Goal: Task Accomplishment & Management: Manage account settings

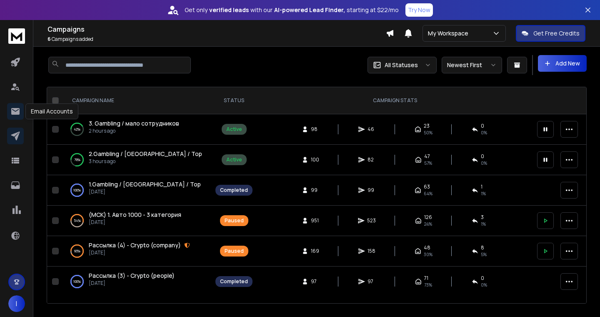
click at [14, 109] on icon at bounding box center [15, 111] width 8 height 7
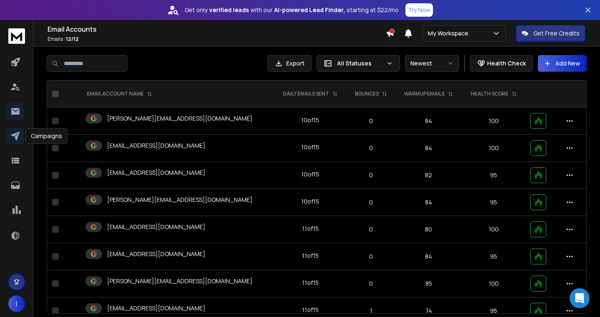
click at [20, 132] on icon at bounding box center [15, 136] width 10 height 10
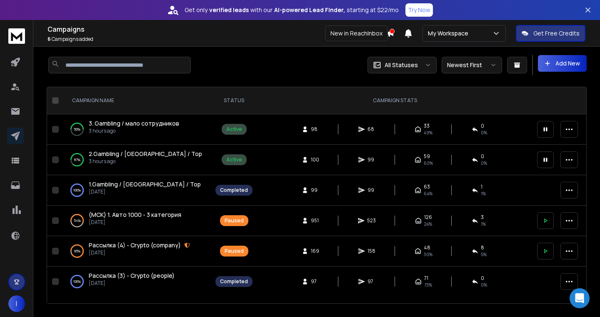
click at [393, 36] on icon at bounding box center [390, 33] width 8 height 8
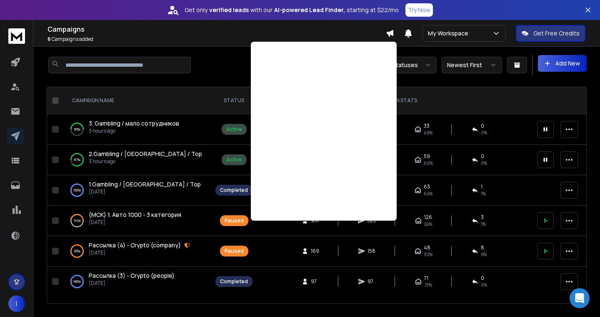
click at [276, 31] on h1 "Campaigns" at bounding box center [217, 29] width 338 height 10
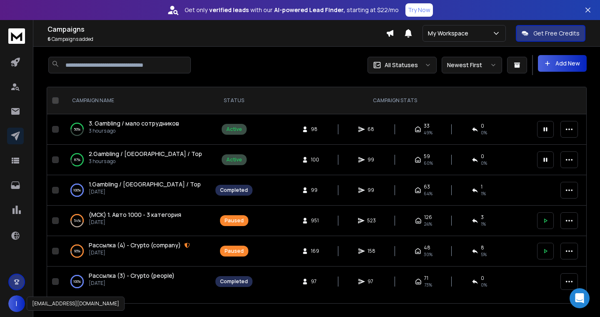
click at [16, 307] on span "I" at bounding box center [16, 303] width 17 height 17
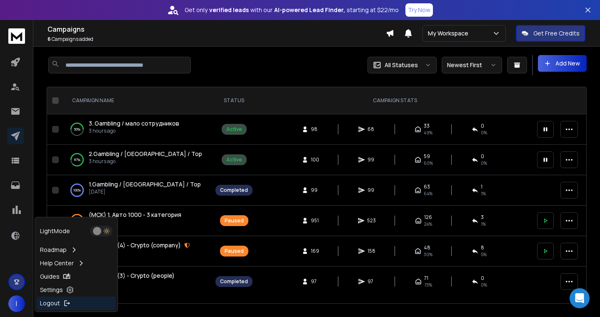
click at [48, 303] on p "Logout" at bounding box center [50, 303] width 20 height 8
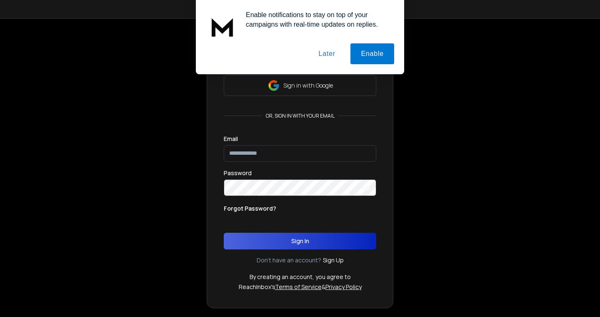
click at [324, 52] on button "Later" at bounding box center [327, 53] width 38 height 21
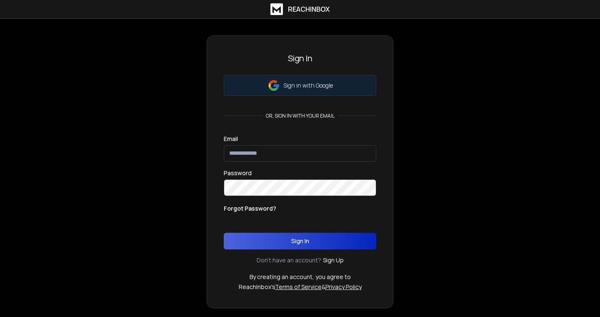
click at [313, 85] on p "Sign in with Google" at bounding box center [308, 85] width 50 height 8
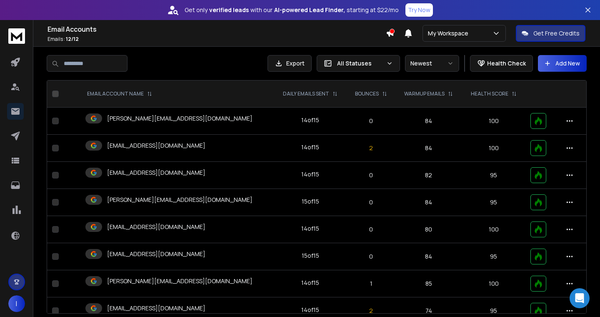
click at [20, 304] on span "I" at bounding box center [16, 303] width 17 height 17
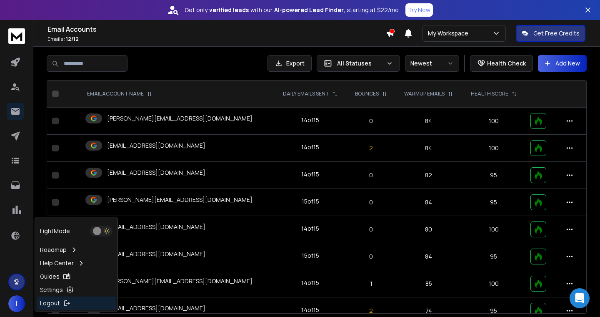
click at [55, 305] on p "Logout" at bounding box center [50, 303] width 20 height 8
